Goal: Find specific page/section: Find specific page/section

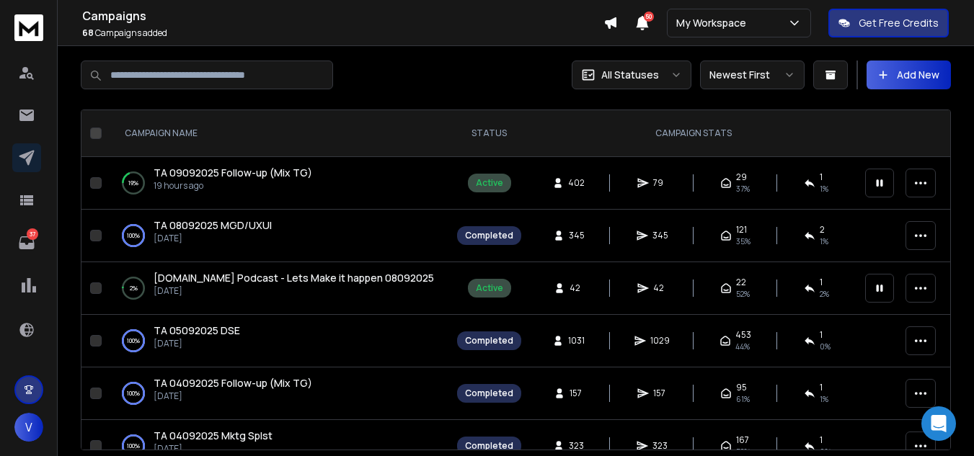
click at [226, 175] on span "TA 09092025 Follow-up (Mix TG)" at bounding box center [232, 173] width 159 height 14
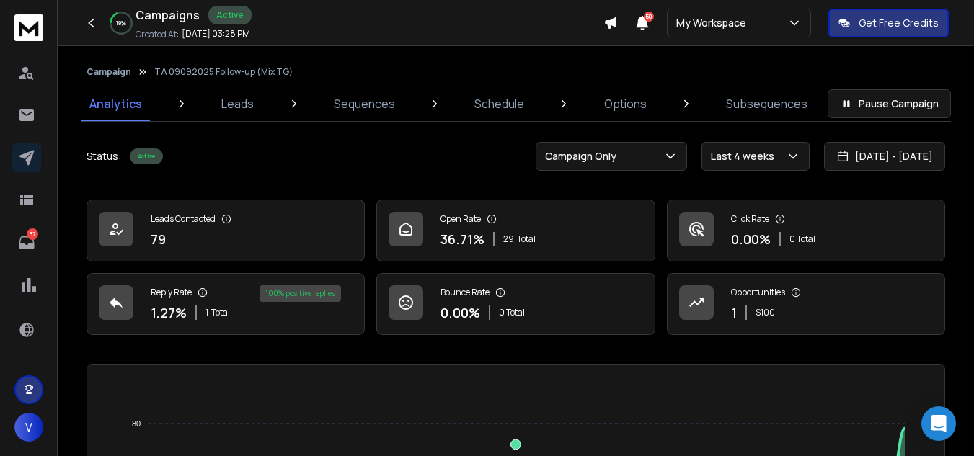
click at [114, 69] on button "Campaign" at bounding box center [108, 72] width 45 height 12
